Goal: Task Accomplishment & Management: Use online tool/utility

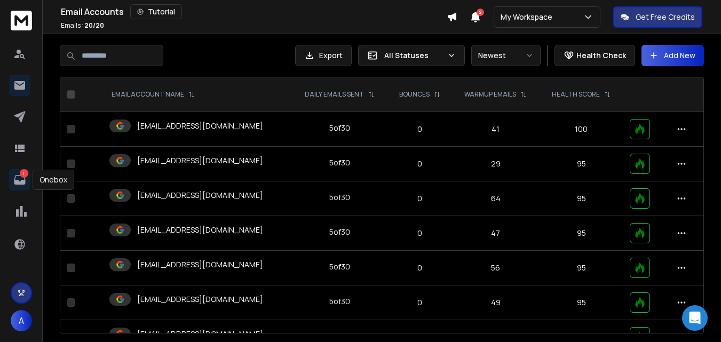
click at [16, 176] on icon at bounding box center [19, 180] width 13 height 13
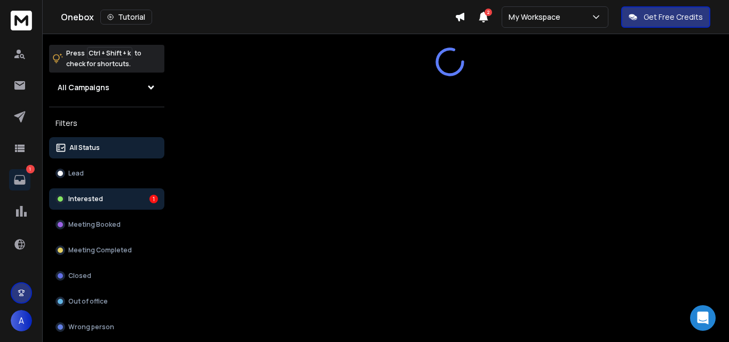
click at [81, 199] on p "Interested" at bounding box center [85, 199] width 35 height 9
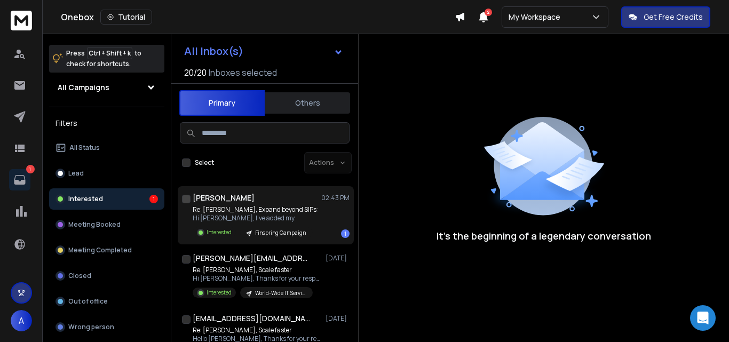
click at [236, 217] on p "Hi [PERSON_NAME], I’ve added my" at bounding box center [255, 218] width 125 height 9
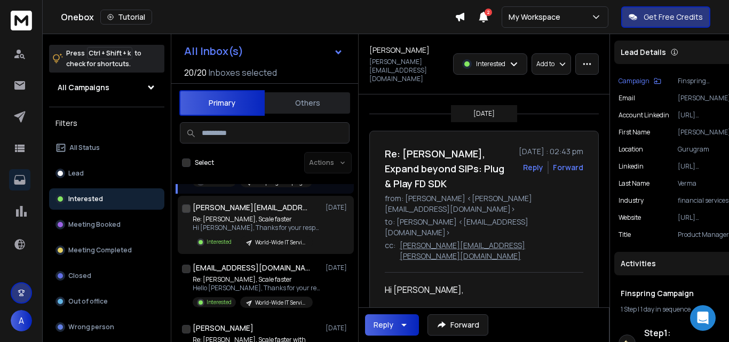
scroll to position [57, 0]
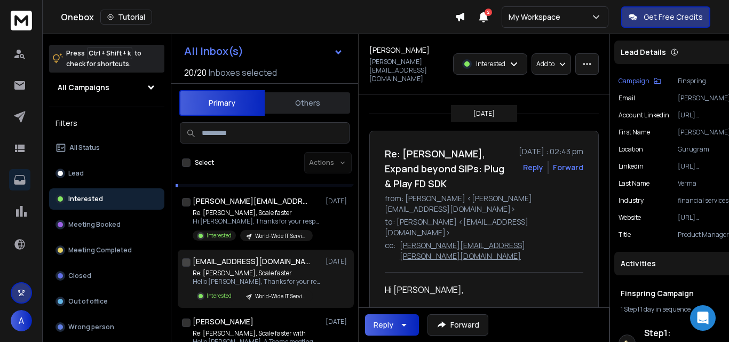
click at [273, 275] on p "Re: [PERSON_NAME], Scale faster" at bounding box center [257, 273] width 128 height 9
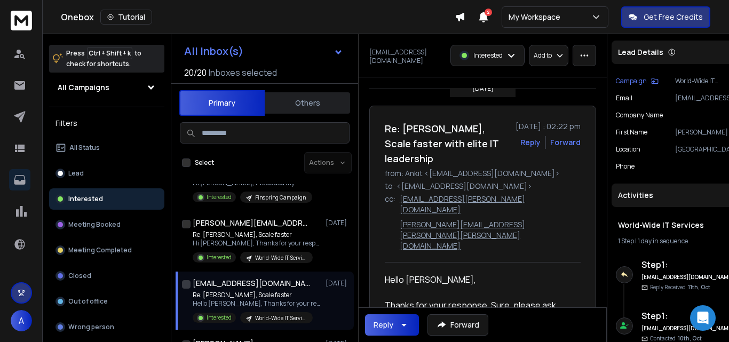
scroll to position [35, 0]
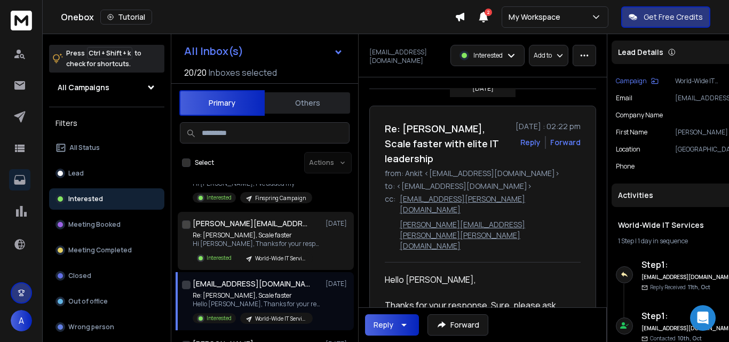
click at [231, 243] on p "Hi [PERSON_NAME], Thanks for your response." at bounding box center [257, 244] width 128 height 9
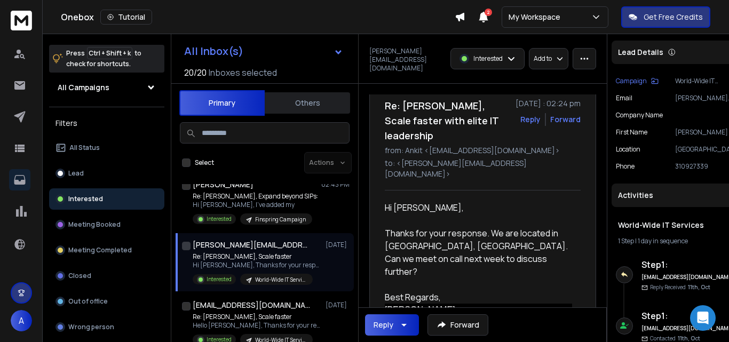
scroll to position [37, 0]
drag, startPoint x: 400, startPoint y: 156, endPoint x: 485, endPoint y: 161, distance: 85.0
click at [485, 161] on p "to: <[PERSON_NAME][EMAIL_ADDRESS][DOMAIN_NAME]>" at bounding box center [483, 169] width 196 height 21
copy p "[PERSON_NAME][EMAIL_ADDRESS][DOMAIN_NAME]"
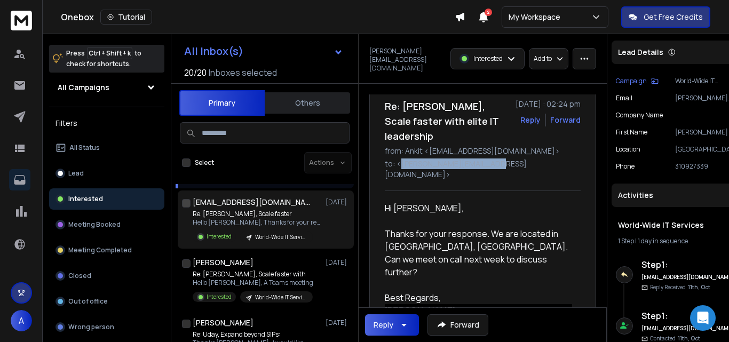
scroll to position [118, 0]
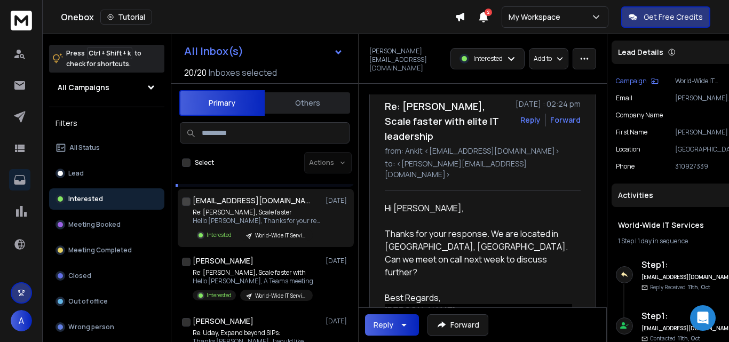
click at [242, 266] on h1 "[PERSON_NAME]" at bounding box center [223, 261] width 61 height 11
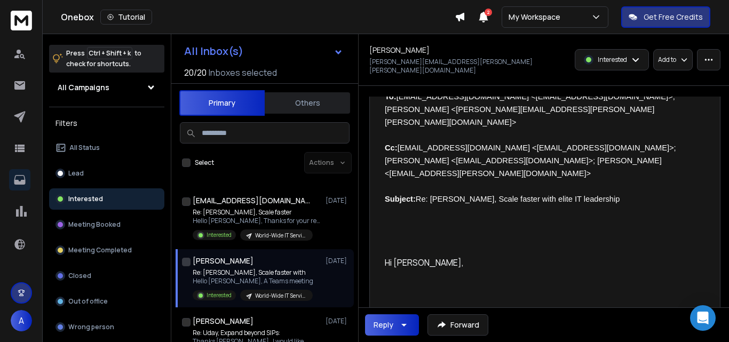
scroll to position [624, 0]
drag, startPoint x: 462, startPoint y: 137, endPoint x: 520, endPoint y: 137, distance: 58.2
click at [520, 137] on font "From: [PERSON_NAME] <[EMAIL_ADDRESS][DOMAIN_NAME]> Sent: [DATE] 9:39 PM To: [EM…" at bounding box center [532, 122] width 294 height 162
copy font "[EMAIL_ADDRESS][DOMAIN_NAME]"
